Goal: Task Accomplishment & Management: Manage account settings

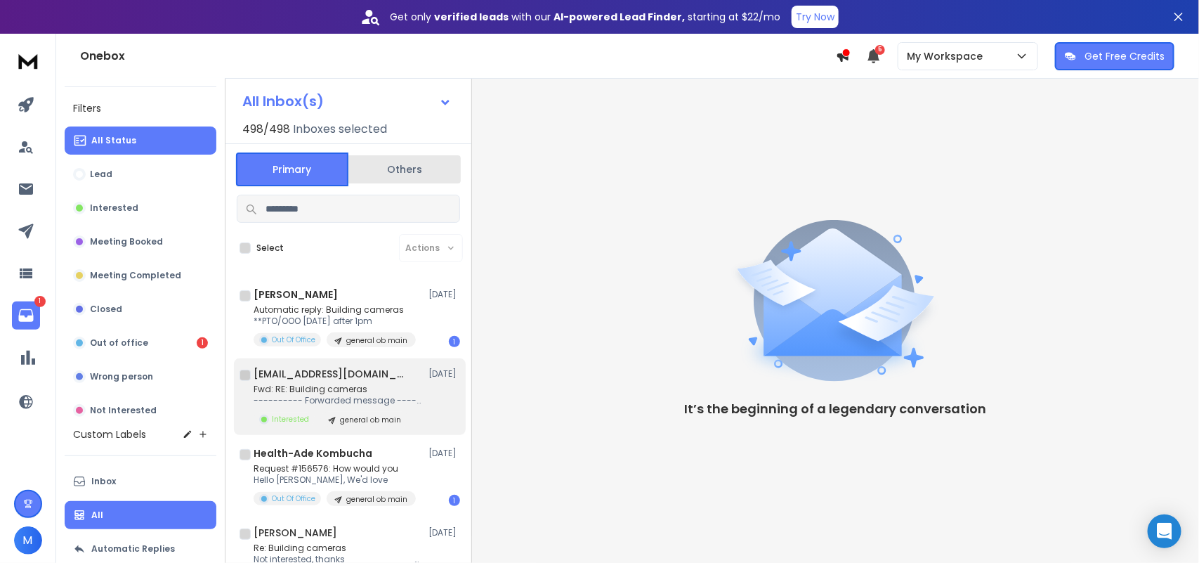
scroll to position [351, 0]
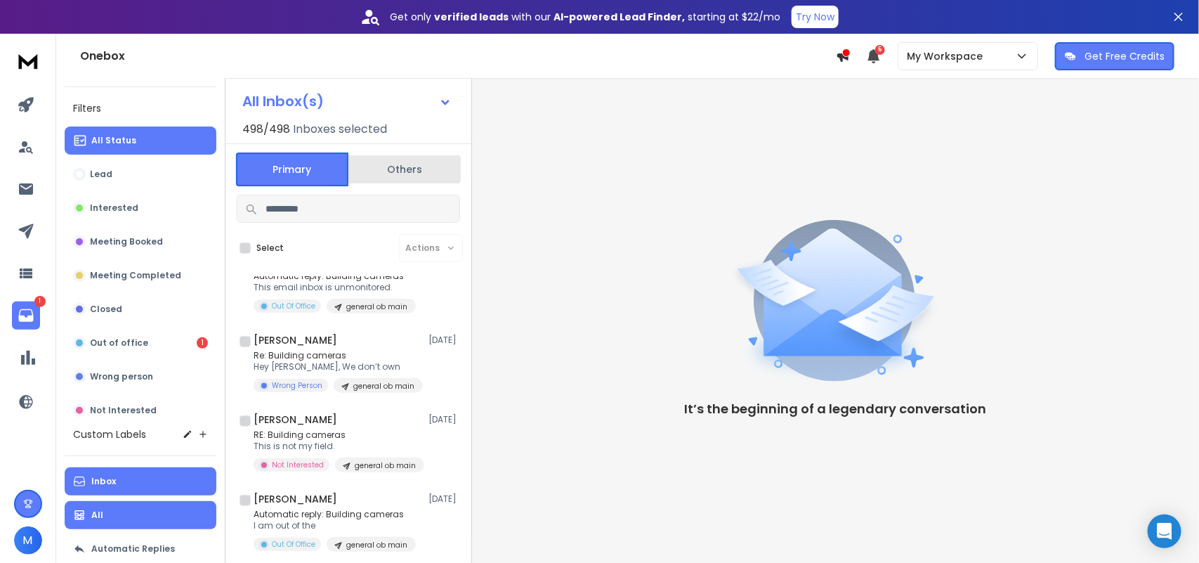
click at [117, 485] on button "Inbox" at bounding box center [141, 481] width 152 height 28
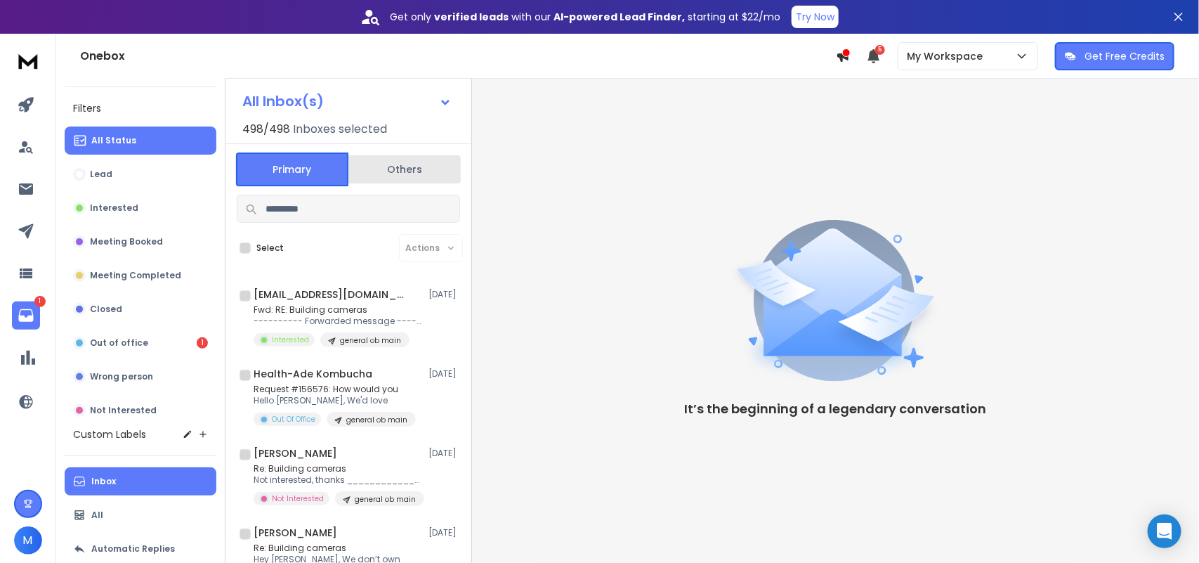
scroll to position [247, 0]
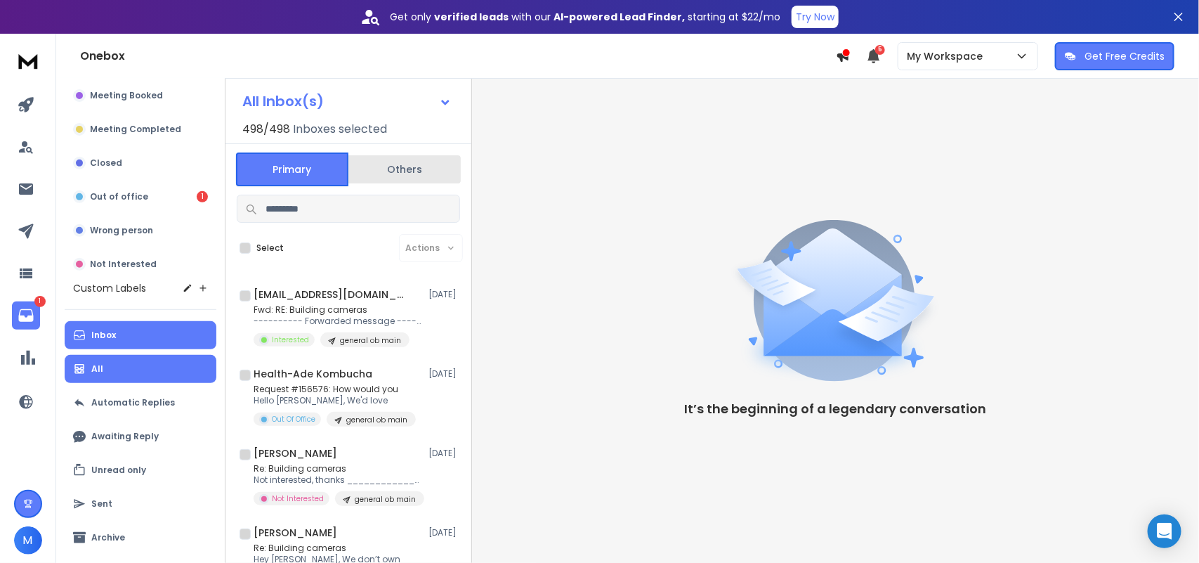
click at [93, 363] on p "All" at bounding box center [97, 368] width 12 height 11
click at [124, 328] on button "Inbox" at bounding box center [141, 335] width 152 height 28
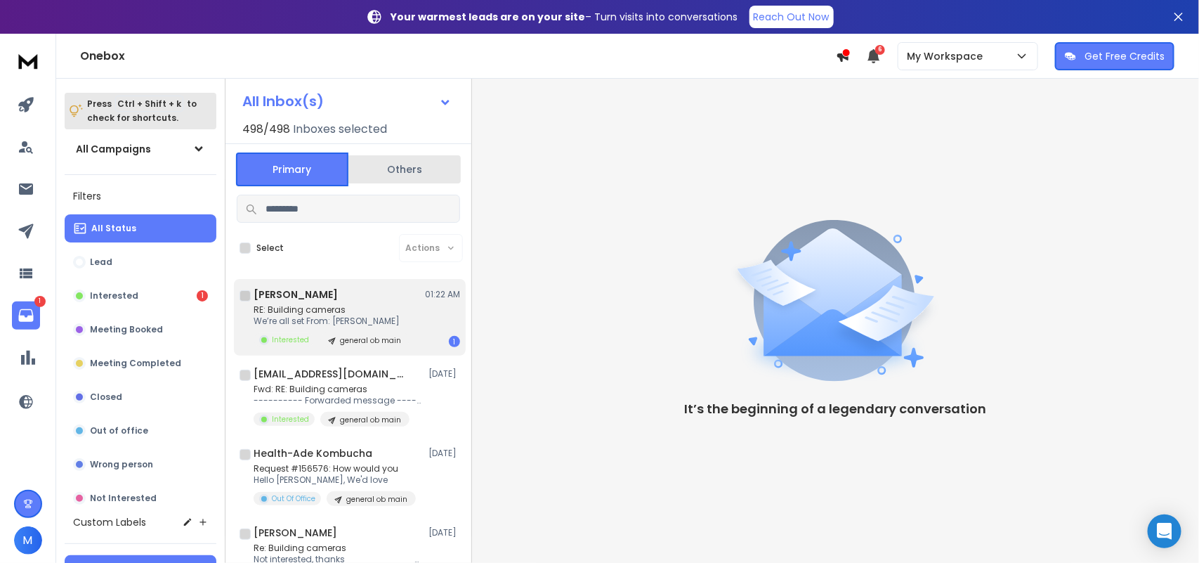
click at [353, 313] on p "RE: Building cameras" at bounding box center [332, 309] width 156 height 11
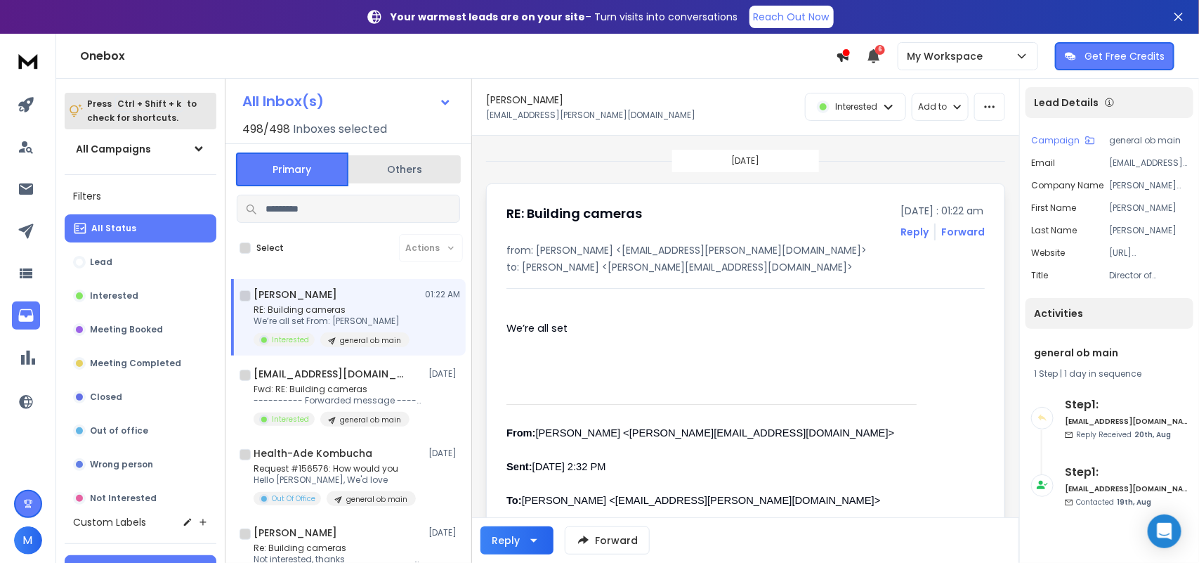
click at [506, 100] on h1 "[PERSON_NAME]" at bounding box center [524, 100] width 77 height 14
click at [536, 114] on p "[EMAIL_ADDRESS][PERSON_NAME][DOMAIN_NAME]" at bounding box center [590, 115] width 209 height 11
click at [1139, 188] on p "[PERSON_NAME] Motor Car Company" at bounding box center [1148, 185] width 79 height 11
click at [28, 536] on span "M" at bounding box center [28, 540] width 28 height 28
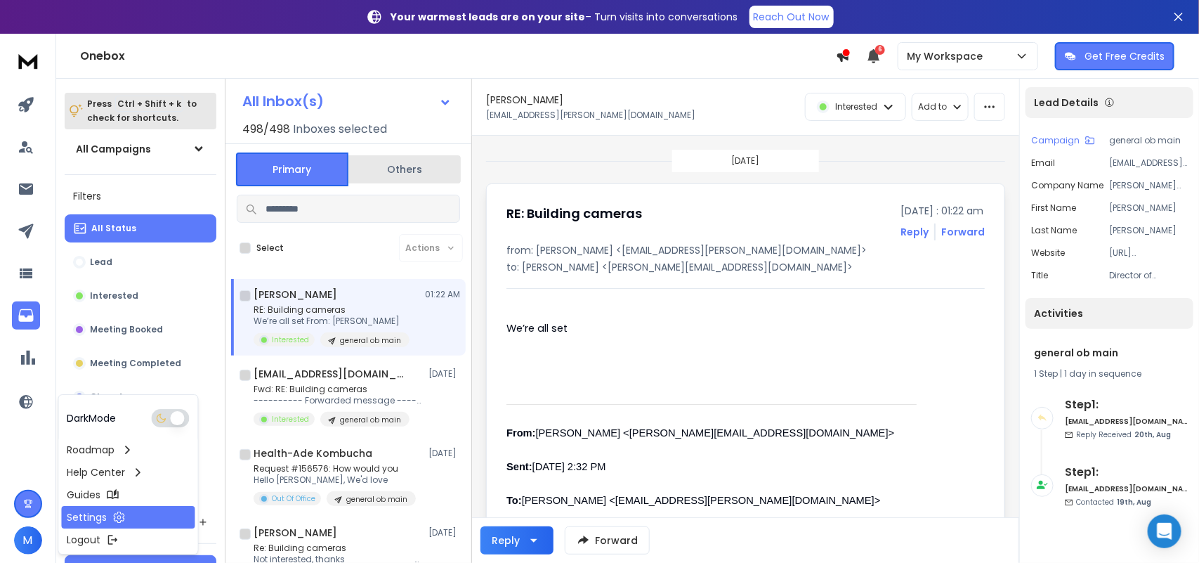
click at [110, 507] on div "Settings" at bounding box center [128, 517] width 133 height 22
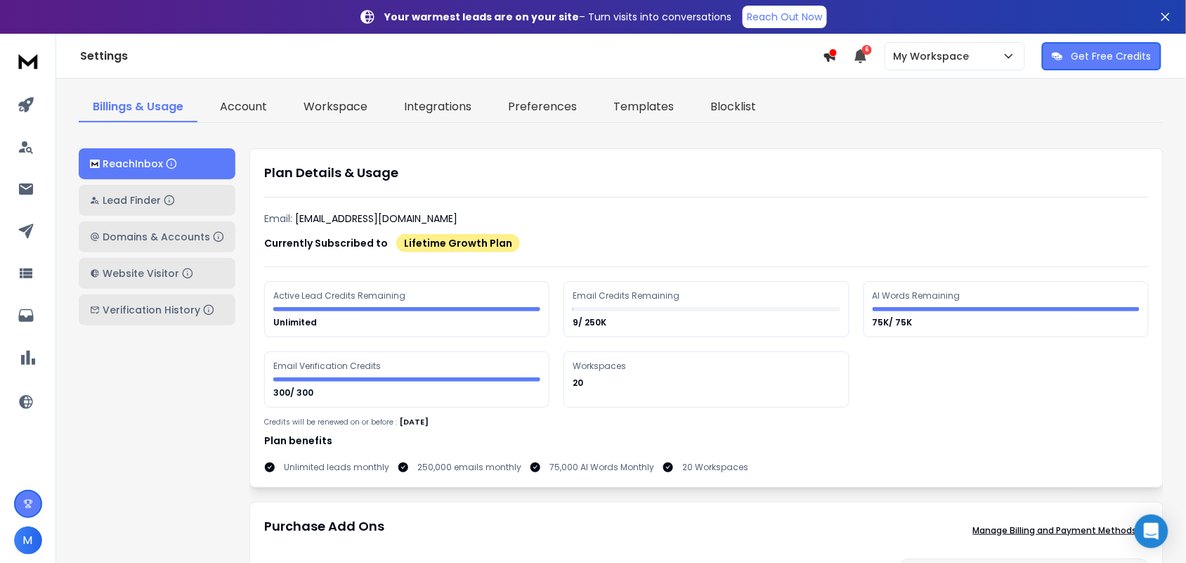
click at [725, 104] on link "Blocklist" at bounding box center [733, 108] width 74 height 30
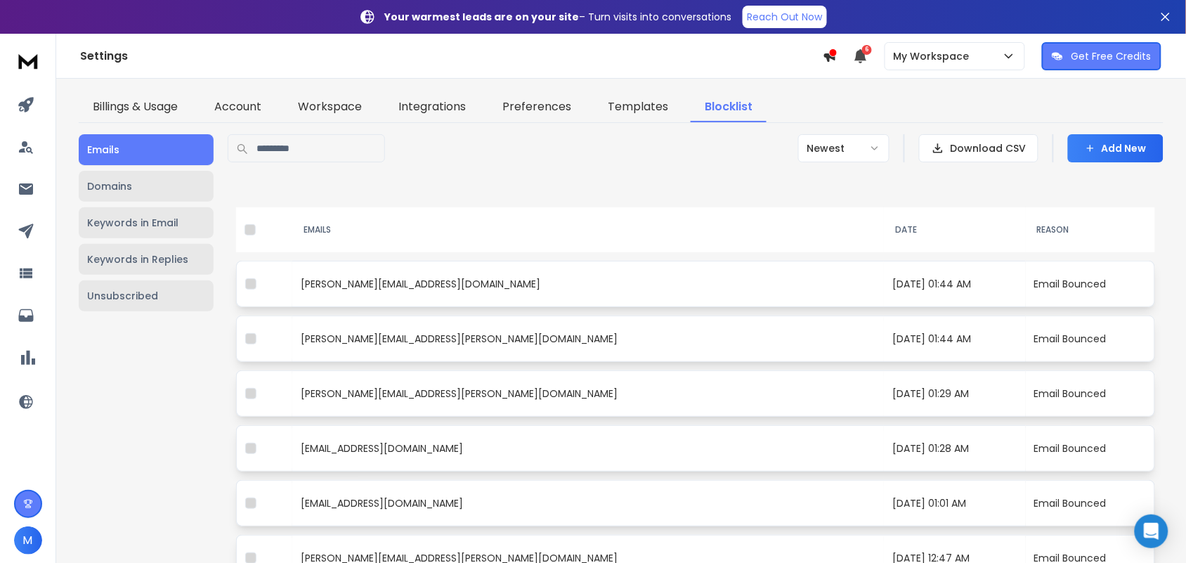
click at [1128, 155] on p "Add New" at bounding box center [1123, 148] width 45 height 14
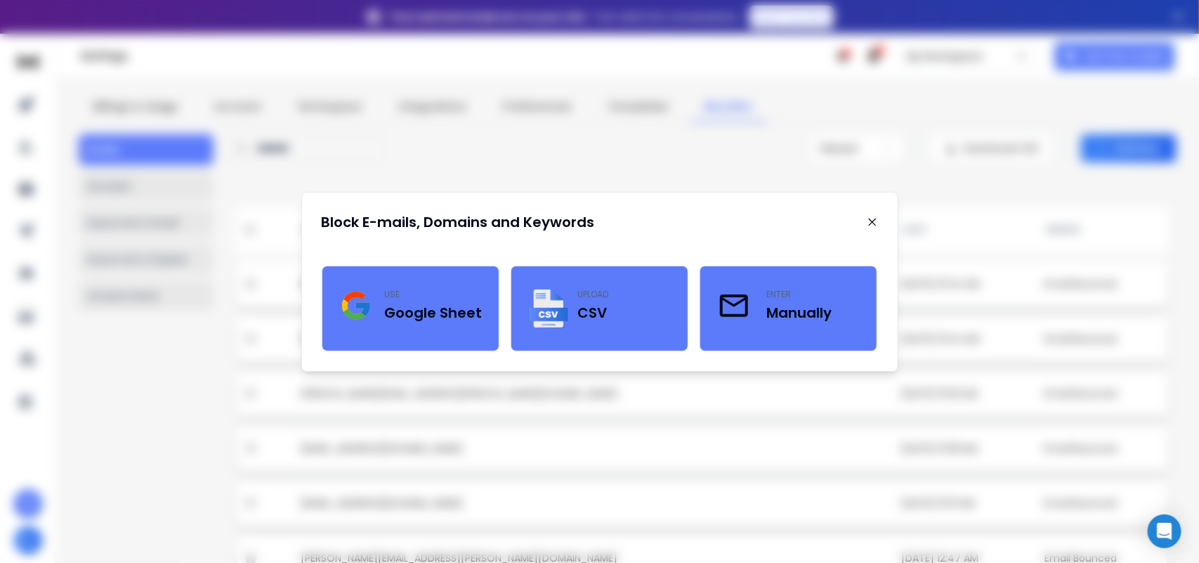
click at [608, 316] on h3 "CSV" at bounding box center [592, 313] width 31 height 20
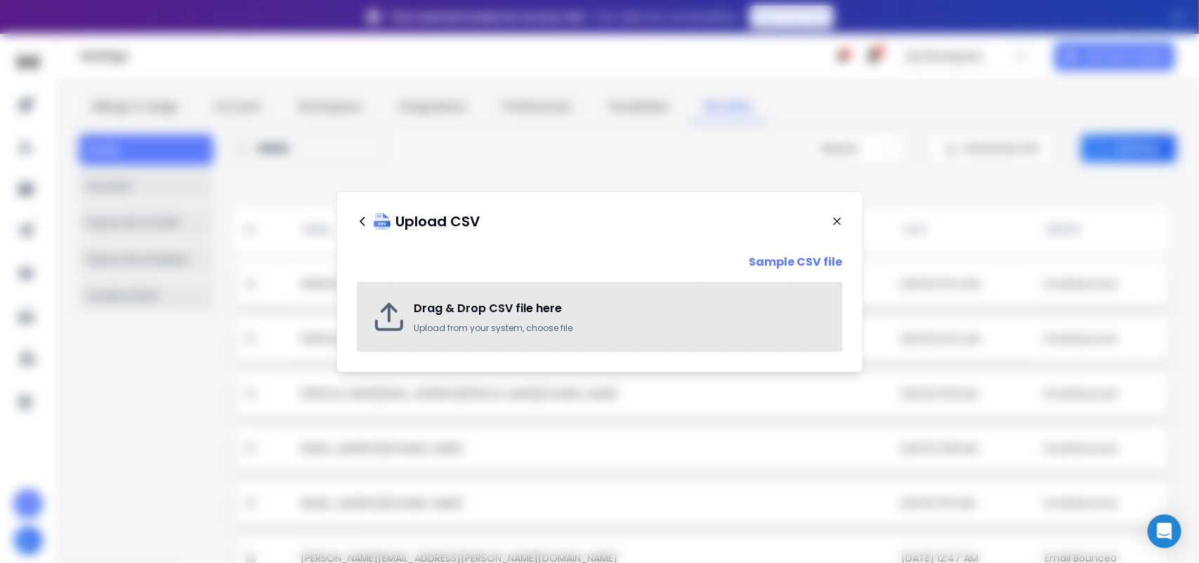
click at [608, 316] on h2 "Drag & Drop CSV file here" at bounding box center [620, 308] width 413 height 17
type input "**********"
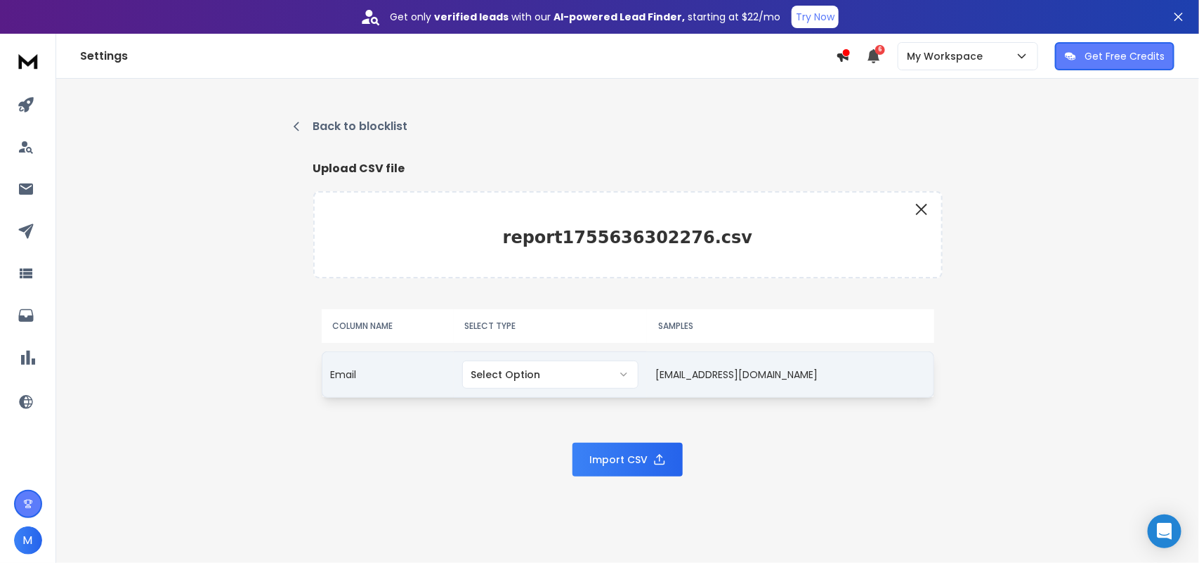
click at [552, 376] on button "Select Option" at bounding box center [550, 374] width 177 height 28
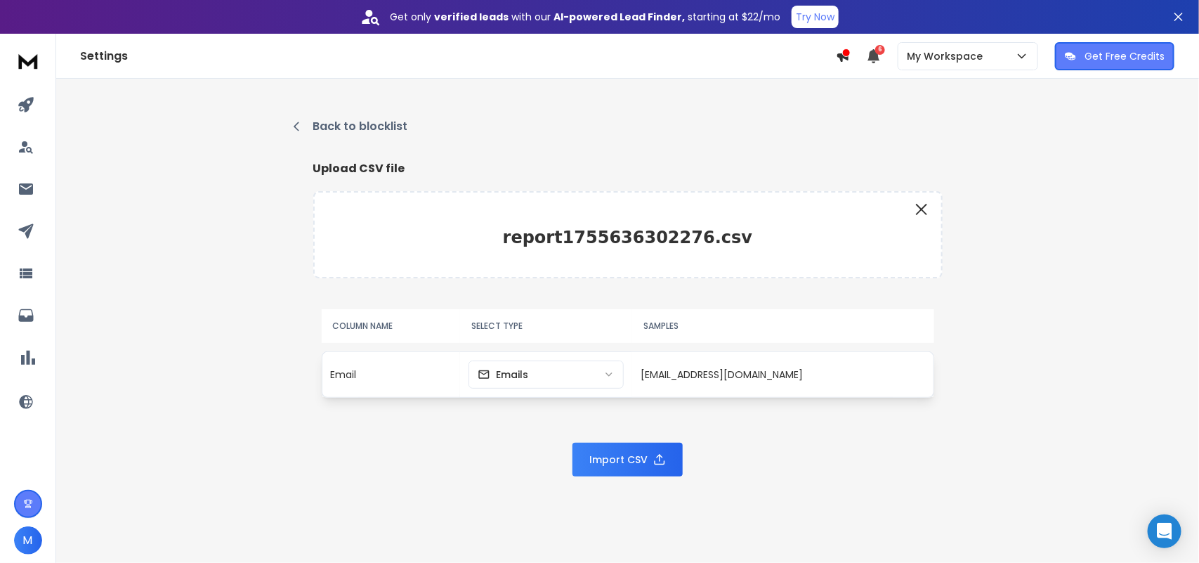
click at [618, 455] on button "Import CSV" at bounding box center [627, 460] width 110 height 34
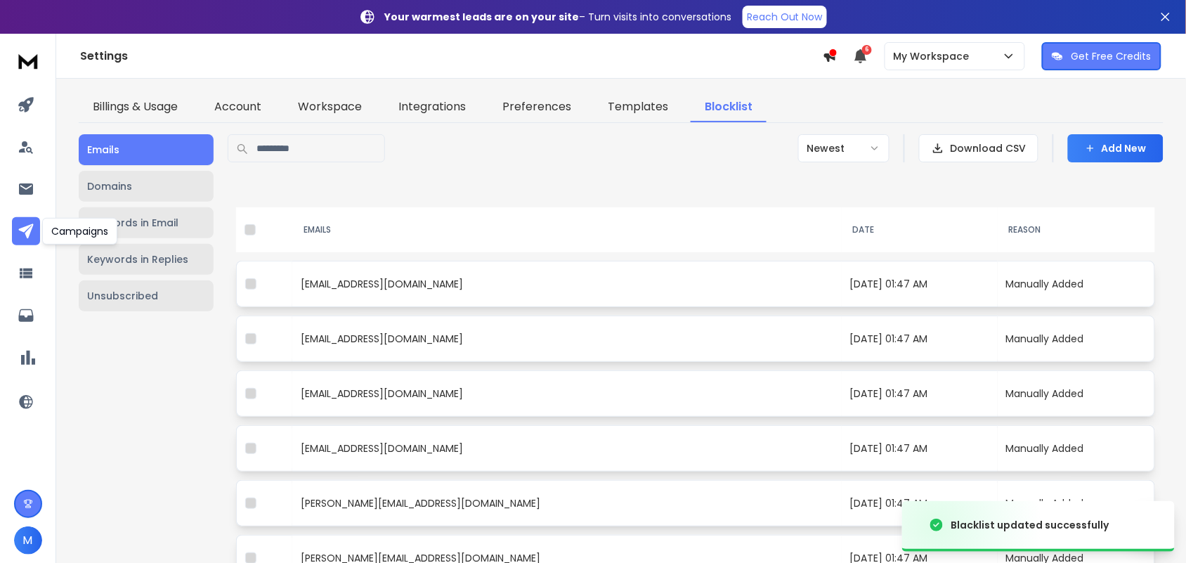
click at [23, 229] on icon at bounding box center [25, 230] width 15 height 15
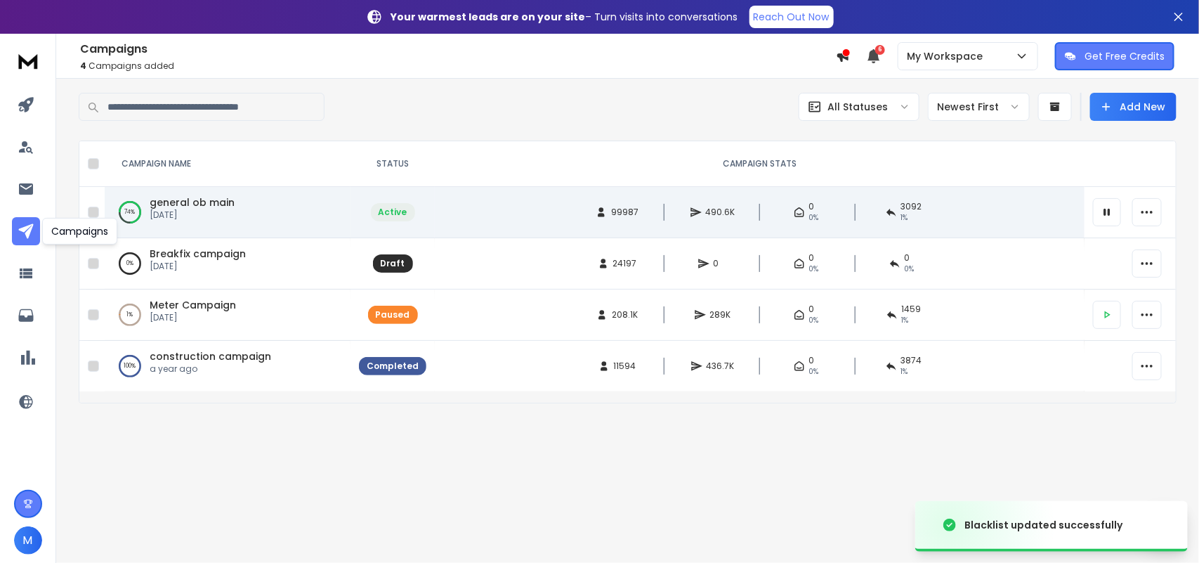
click at [204, 208] on span "general ob main" at bounding box center [192, 202] width 85 height 14
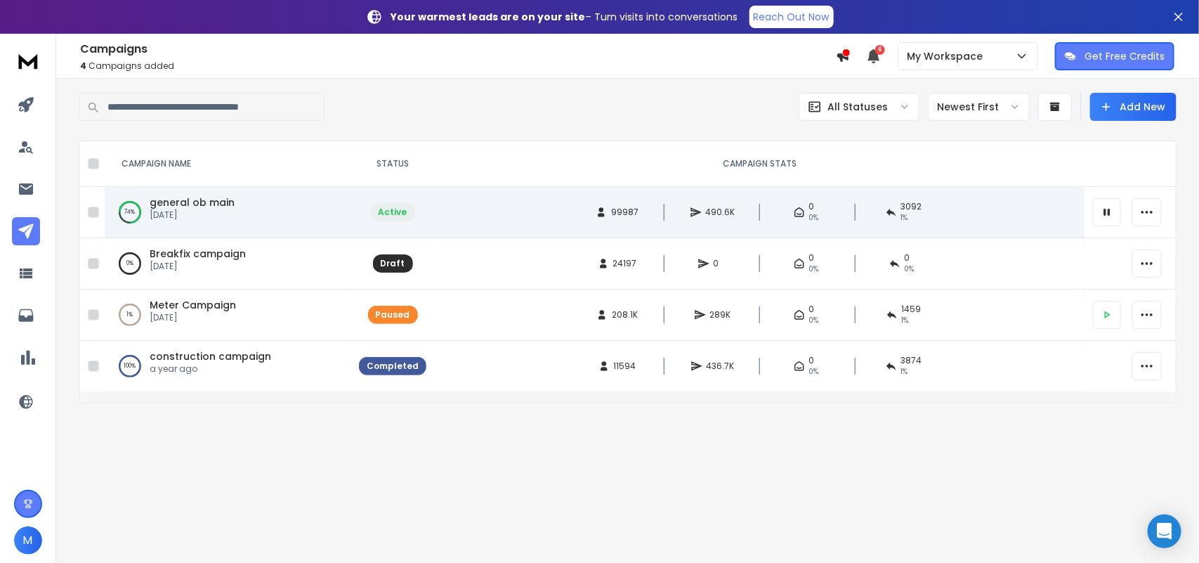
click at [283, 208] on div "74 % general ob main [DATE]" at bounding box center [228, 212] width 218 height 34
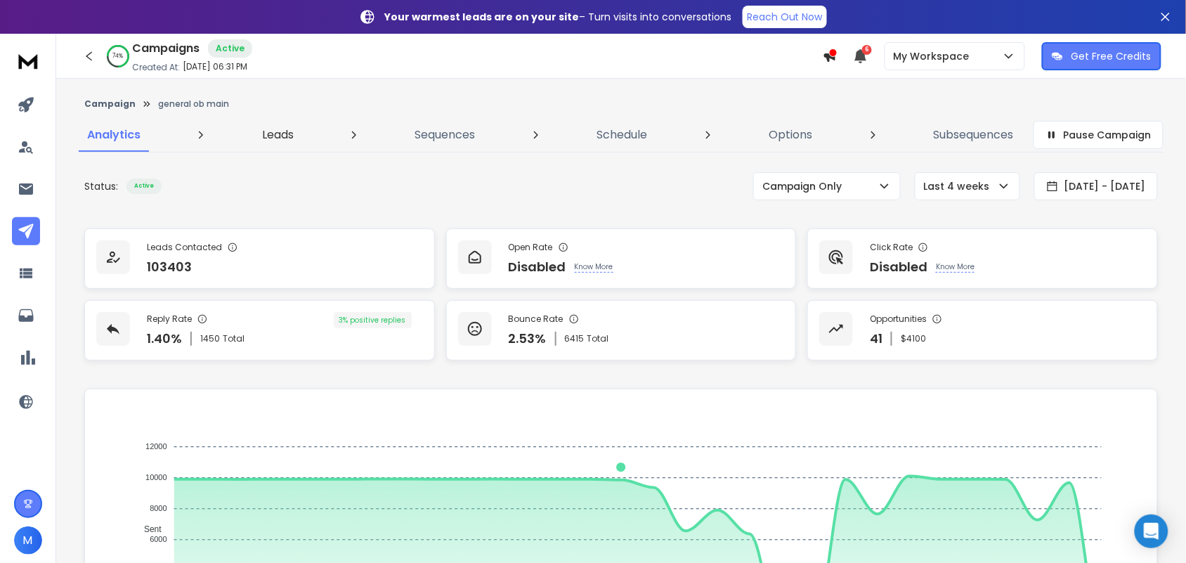
click at [285, 130] on p "Leads" at bounding box center [278, 134] width 32 height 17
click at [282, 130] on p "Leads" at bounding box center [278, 134] width 32 height 17
click at [280, 131] on p "Leads" at bounding box center [278, 134] width 32 height 17
click at [279, 134] on p "Leads" at bounding box center [278, 134] width 32 height 17
click at [273, 135] on p "Leads" at bounding box center [278, 134] width 32 height 17
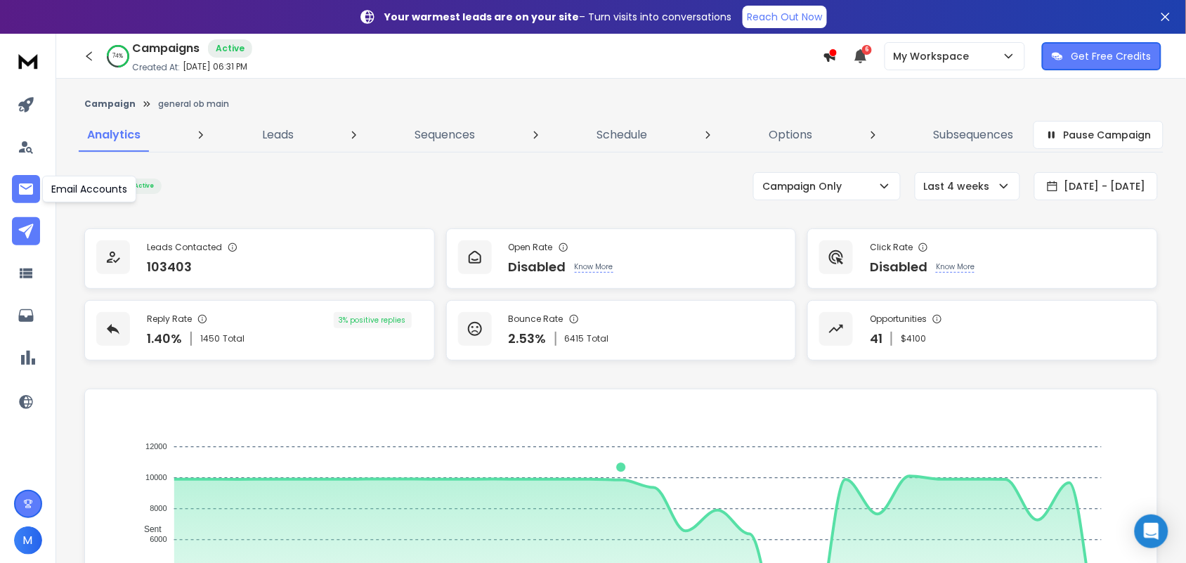
click at [28, 188] on icon at bounding box center [26, 188] width 14 height 11
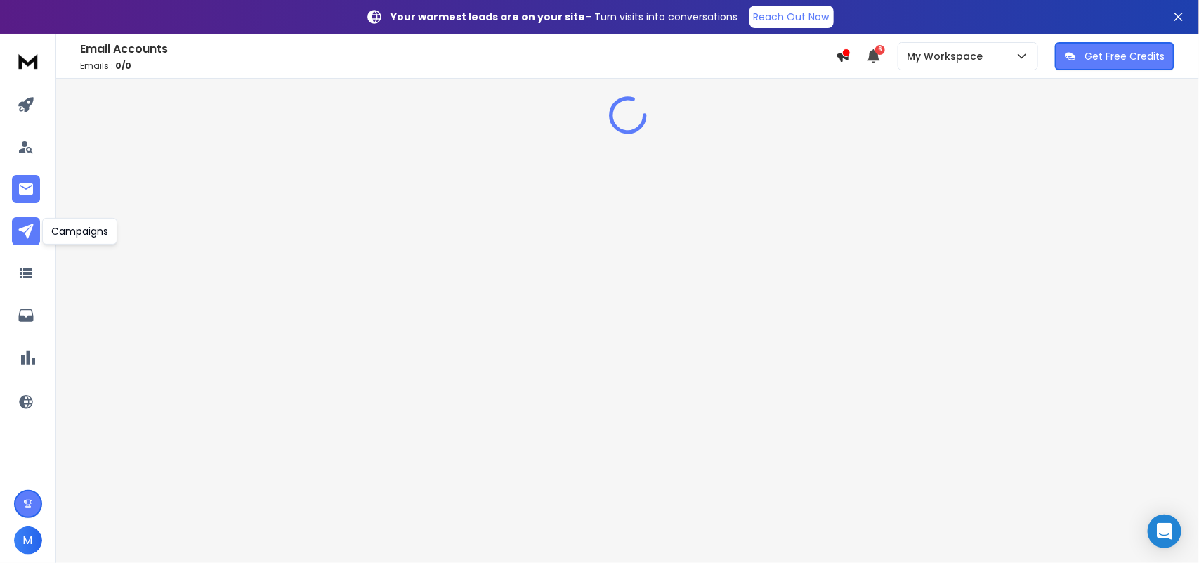
click at [28, 228] on icon at bounding box center [25, 230] width 15 height 15
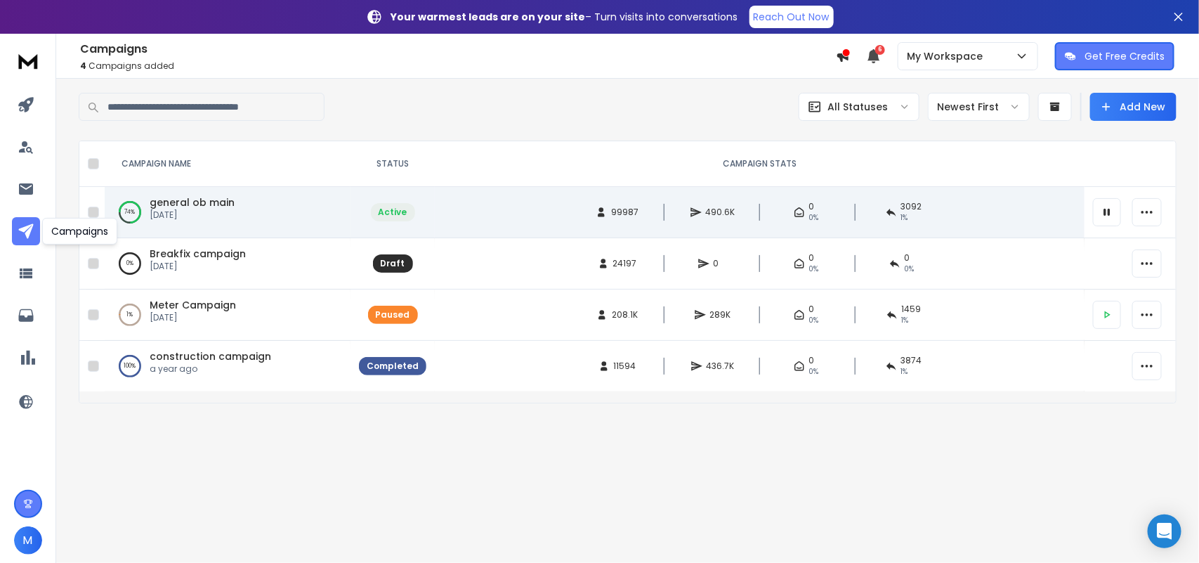
click at [143, 206] on div "74 % general ob main [DATE]" at bounding box center [228, 212] width 218 height 34
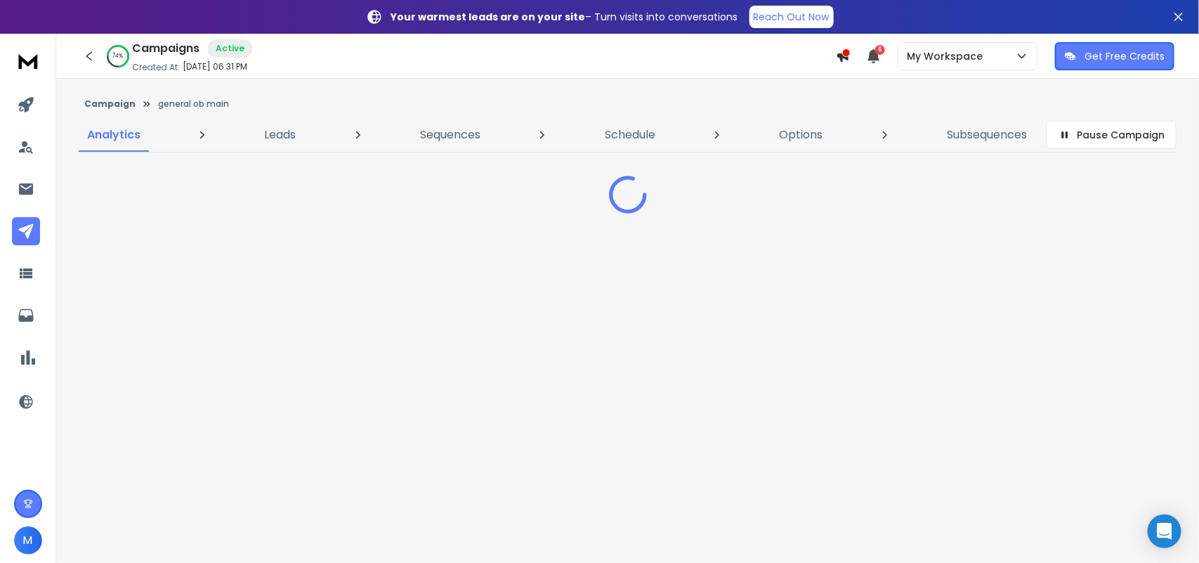
click at [178, 200] on div at bounding box center [627, 194] width 1087 height 45
click at [280, 136] on p "Leads" at bounding box center [281, 134] width 32 height 17
